Goal: Find contact information: Obtain details needed to contact an individual or organization

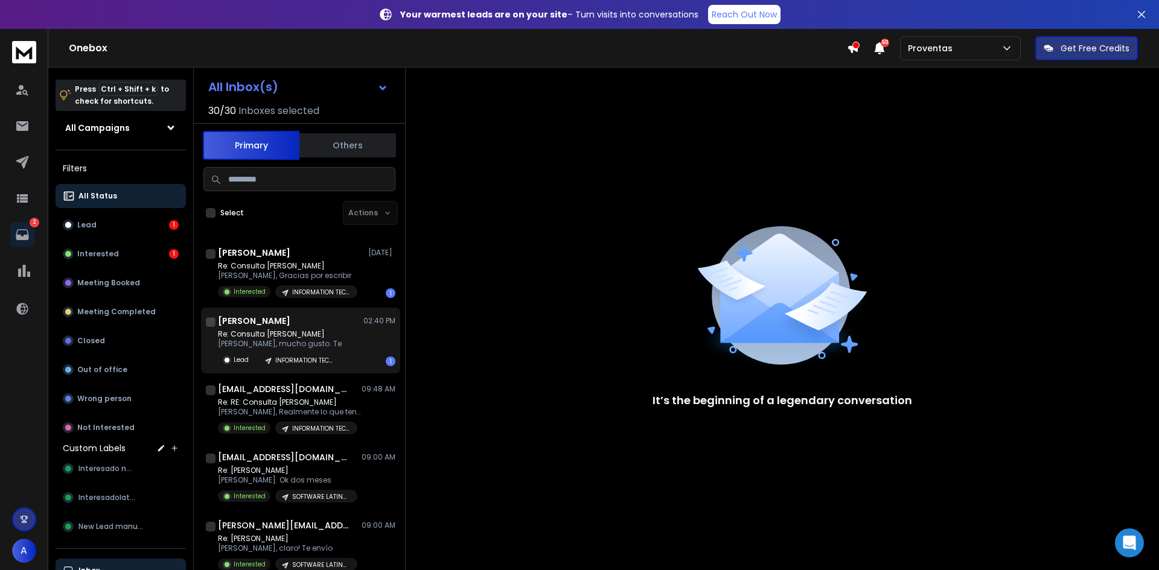
click at [364, 333] on div "Re: Consulta [PERSON_NAME] Hola [PERSON_NAME], mucho gusto. Te Lead INFORMATION…" at bounding box center [306, 348] width 177 height 37
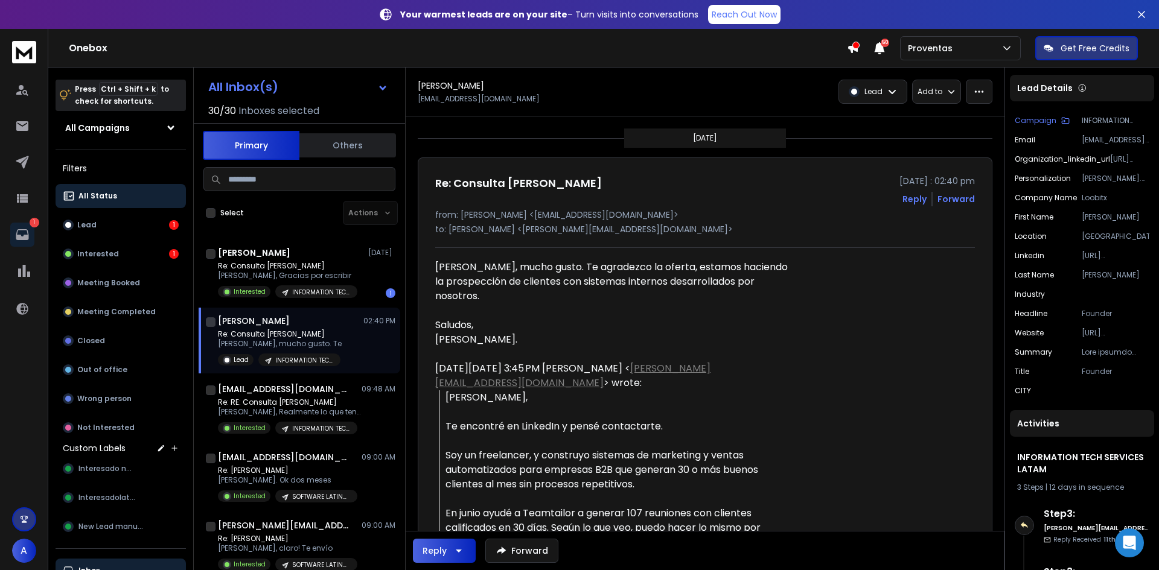
click at [884, 91] on div "Lead" at bounding box center [873, 91] width 68 height 23
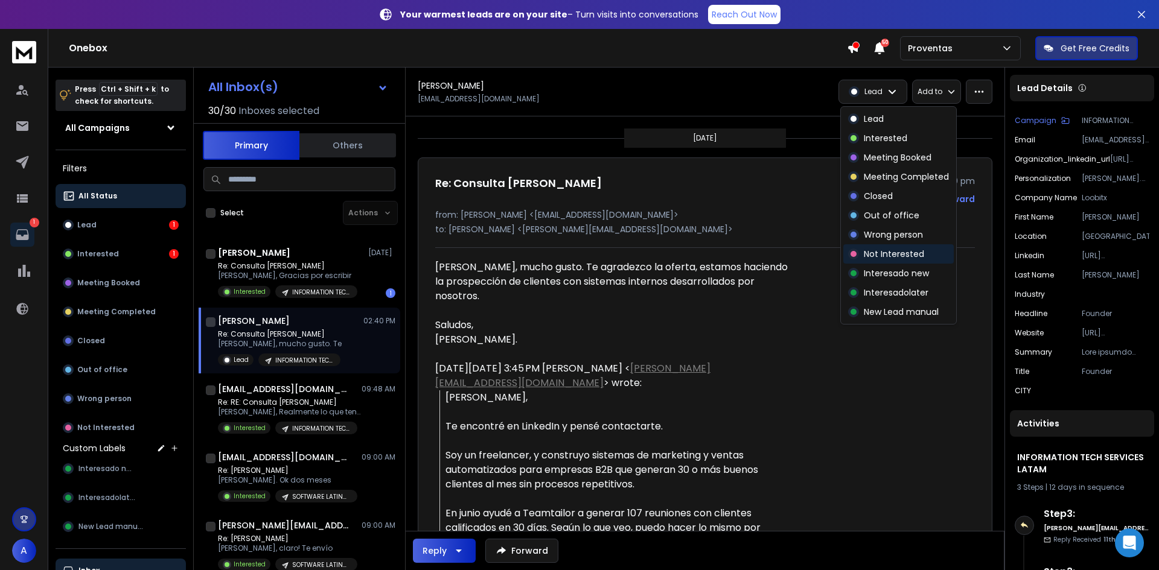
click at [878, 246] on div "Not Interested" at bounding box center [898, 253] width 110 height 19
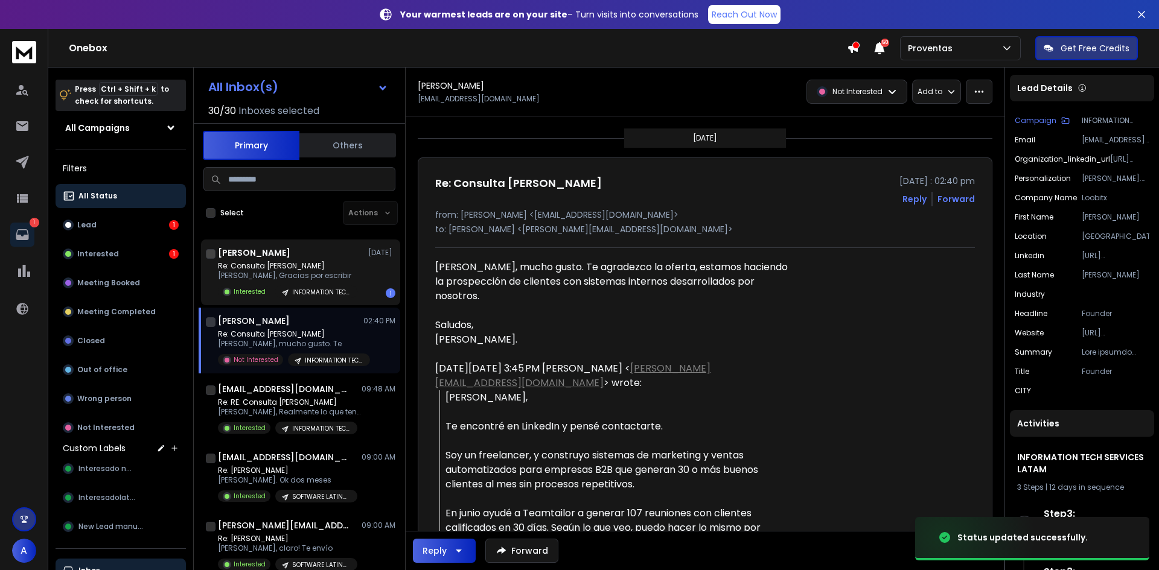
click at [352, 250] on div "[PERSON_NAME] [DATE]" at bounding box center [306, 253] width 177 height 12
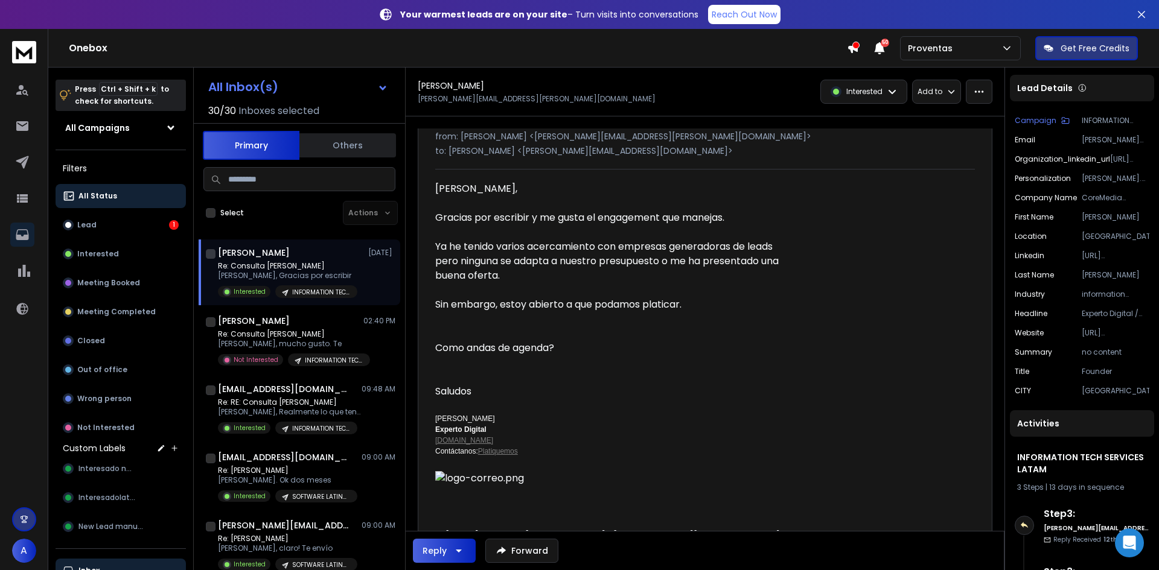
scroll to position [60, 0]
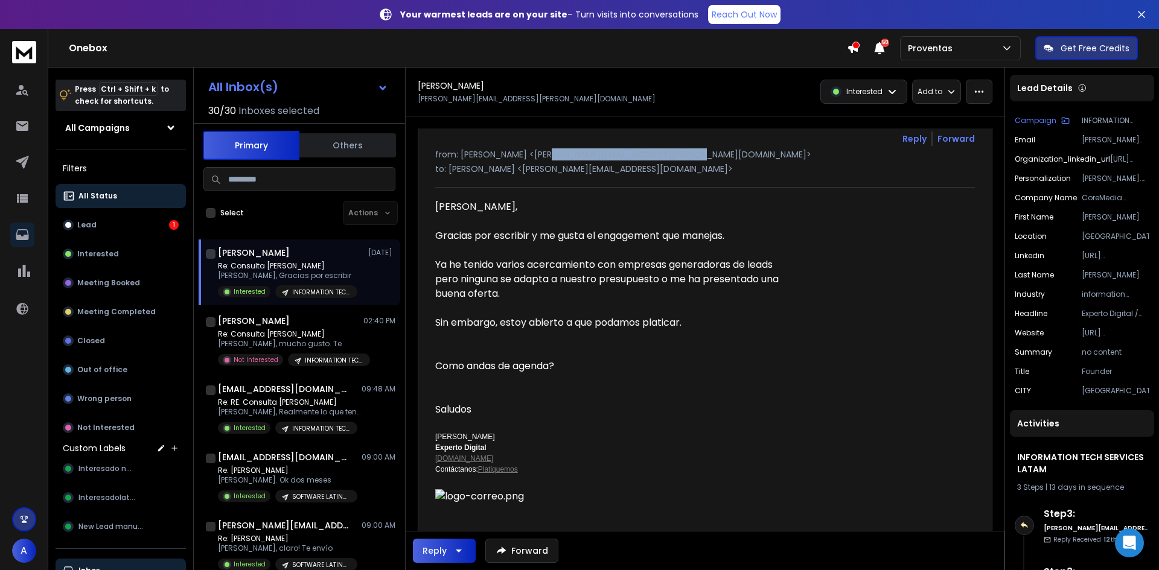
drag, startPoint x: 701, startPoint y: 153, endPoint x: 545, endPoint y: 149, distance: 156.4
click at [545, 149] on p "from: [PERSON_NAME] <[PERSON_NAME][EMAIL_ADDRESS][PERSON_NAME][DOMAIN_NAME]>" at bounding box center [705, 154] width 540 height 12
copy p "[PERSON_NAME][EMAIL_ADDRESS][PERSON_NAME][DOMAIN_NAME]"
click at [339, 144] on button "Others" at bounding box center [347, 145] width 97 height 27
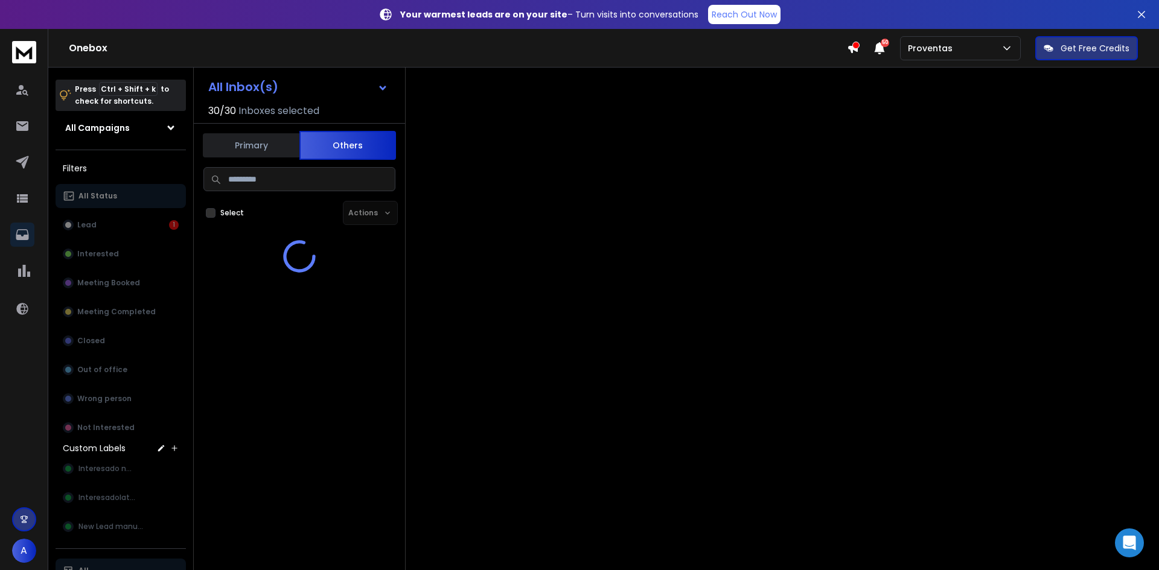
scroll to position [0, 0]
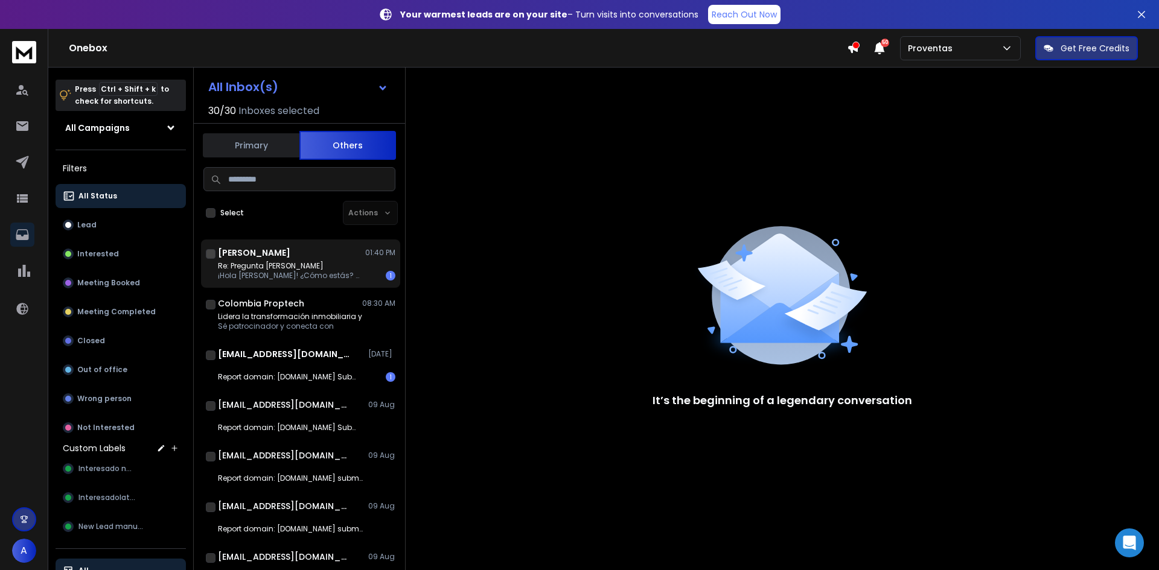
click at [333, 260] on div "[PERSON_NAME] 01:40 PM Re: Pregunta [PERSON_NAME] ¡Hola [PERSON_NAME]! ¿Cómo es…" at bounding box center [306, 264] width 177 height 34
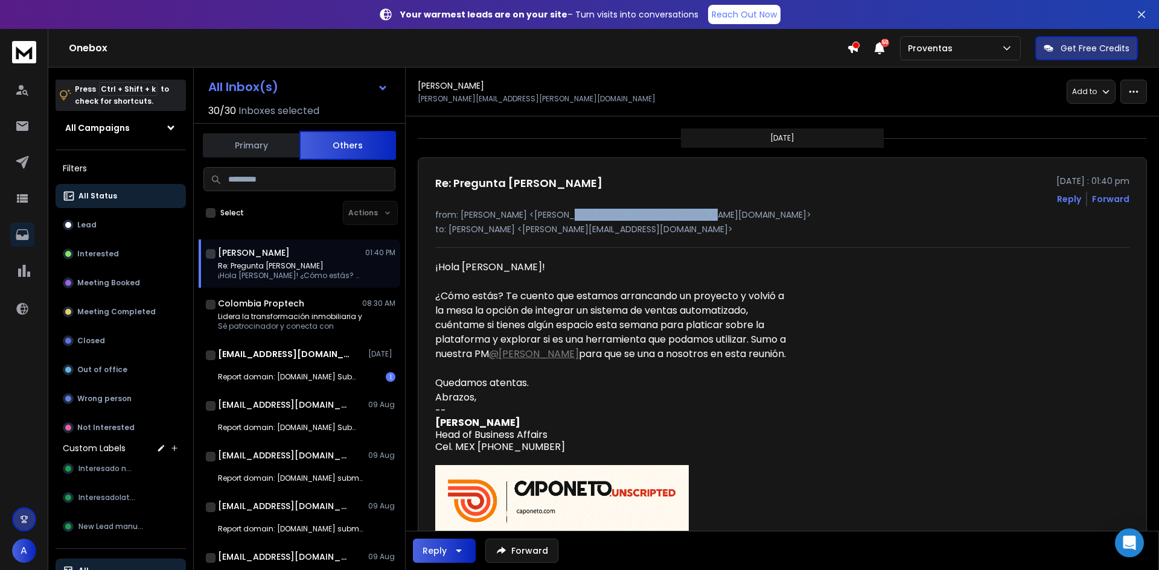
drag, startPoint x: 717, startPoint y: 215, endPoint x: 565, endPoint y: 216, distance: 152.1
click at [565, 216] on p "from: [PERSON_NAME] <[PERSON_NAME][EMAIL_ADDRESS][PERSON_NAME][DOMAIN_NAME]>" at bounding box center [782, 215] width 694 height 12
copy p "[PERSON_NAME][EMAIL_ADDRESS][PERSON_NAME][DOMAIN_NAME]"
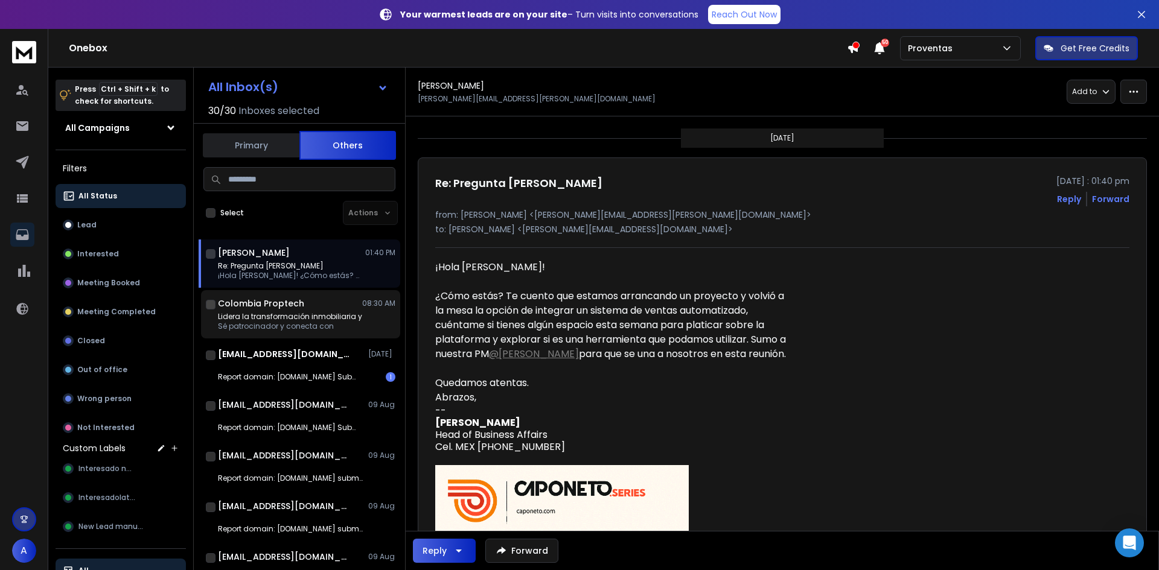
click at [338, 315] on p "Lidera la transformación inmobiliaria y" at bounding box center [290, 317] width 144 height 10
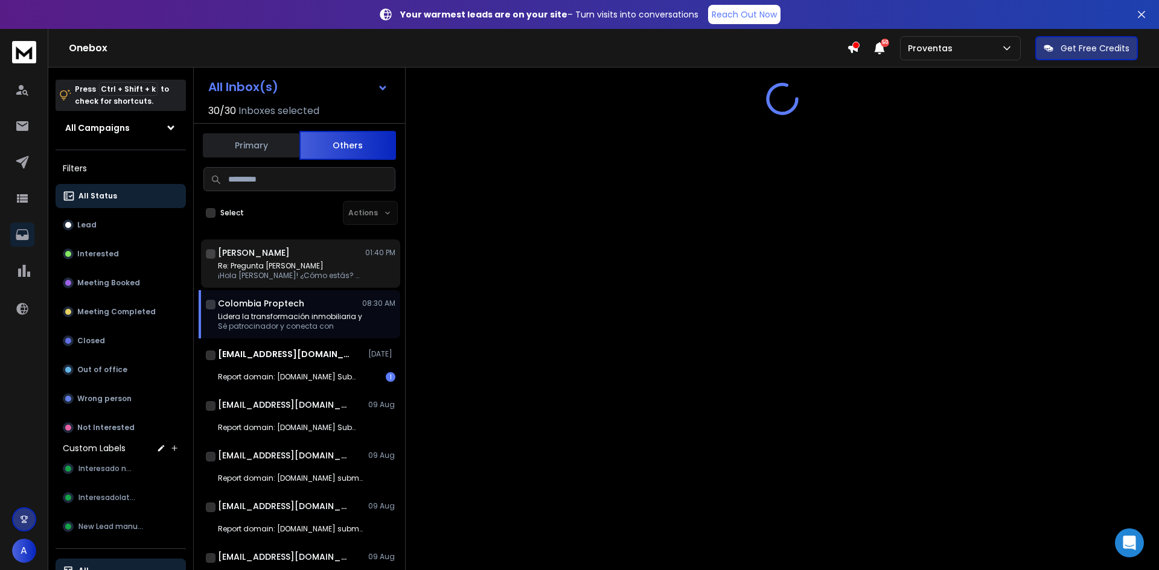
click at [330, 269] on div "Re: Pregunta [PERSON_NAME] ¡Hola [PERSON_NAME]! ¿Cómo estás? Te" at bounding box center [306, 270] width 177 height 19
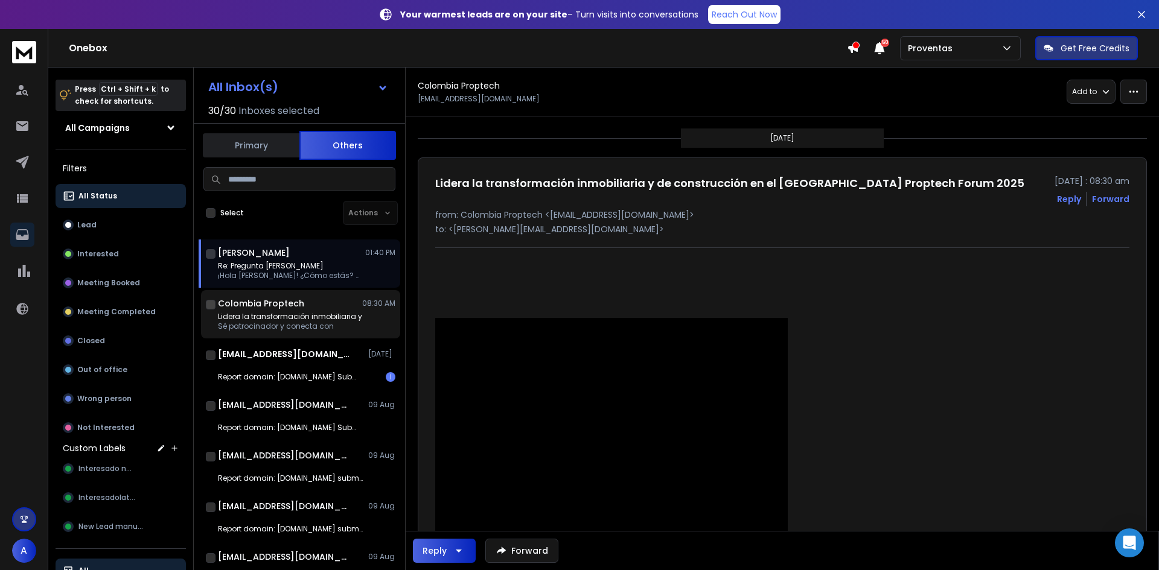
click at [279, 322] on p "Sé patrocinador y conecta con" at bounding box center [290, 327] width 144 height 10
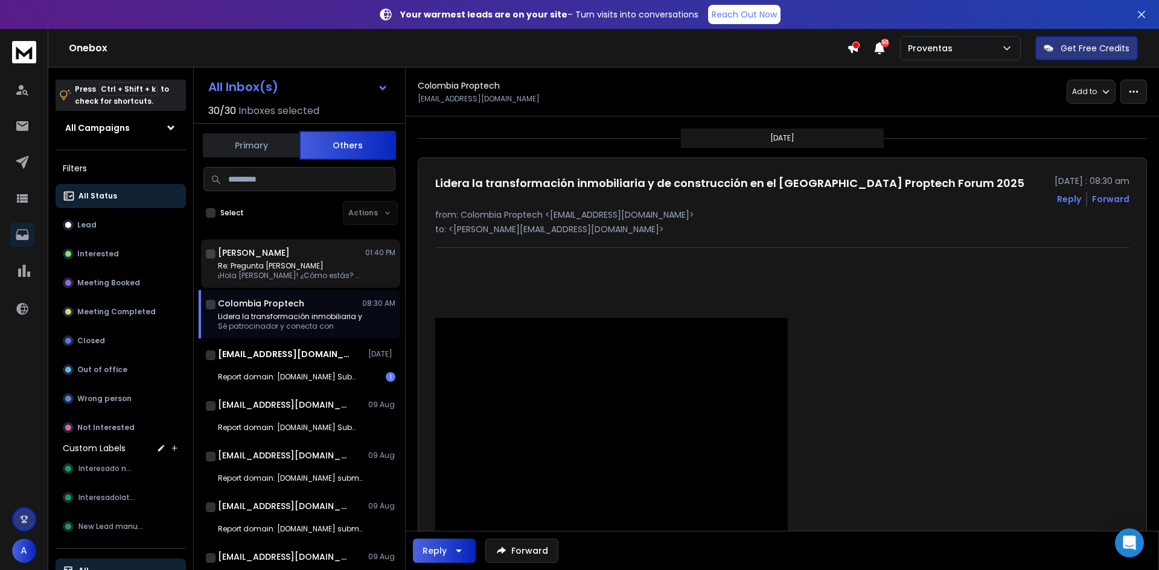
click at [295, 277] on p "¡Hola [PERSON_NAME]! ¿Cómo estás? Te" at bounding box center [290, 276] width 145 height 10
